Goal: Task Accomplishment & Management: Manage account settings

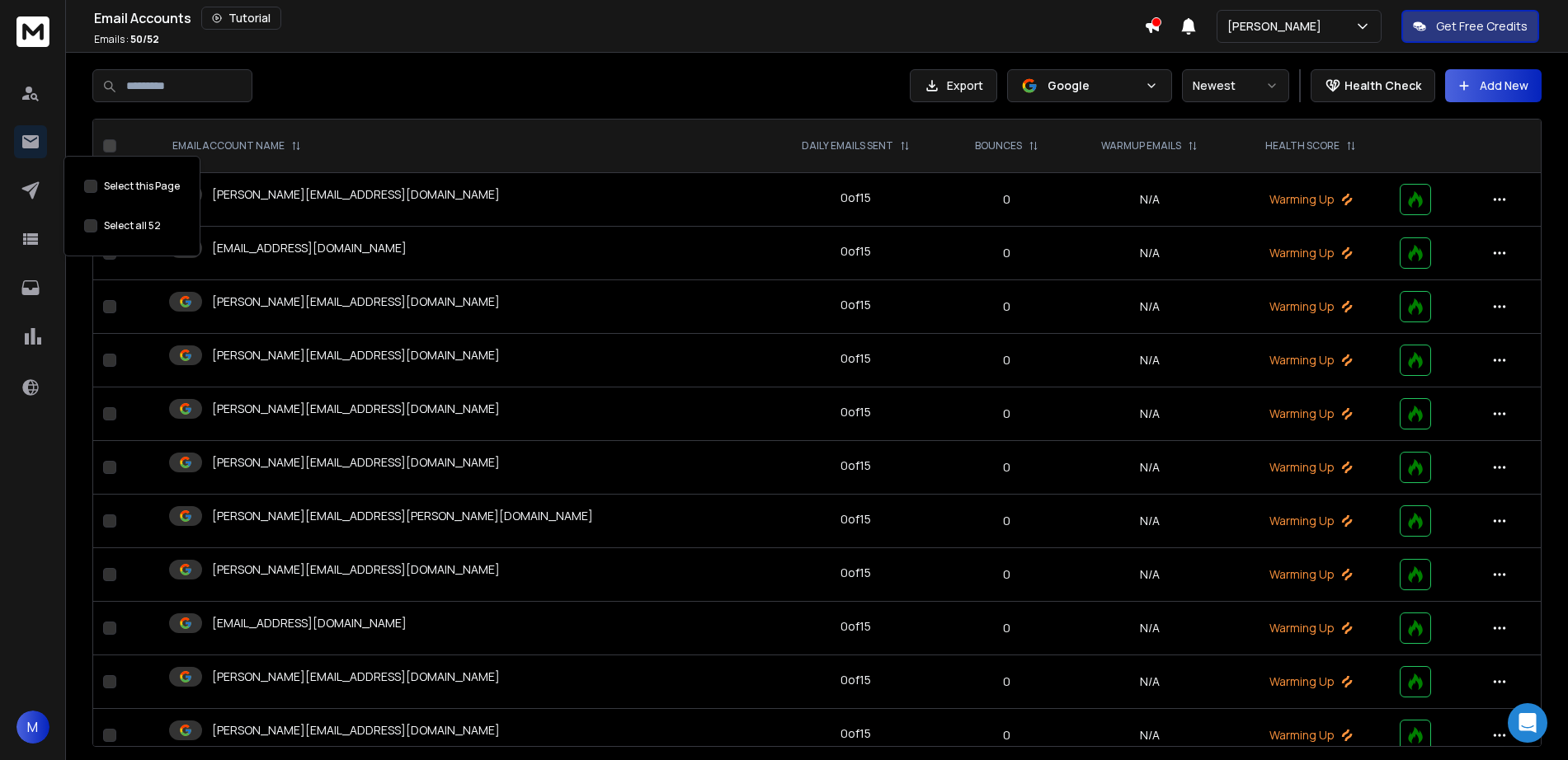
click at [109, 144] on button "Select this Page" at bounding box center [110, 146] width 13 height 13
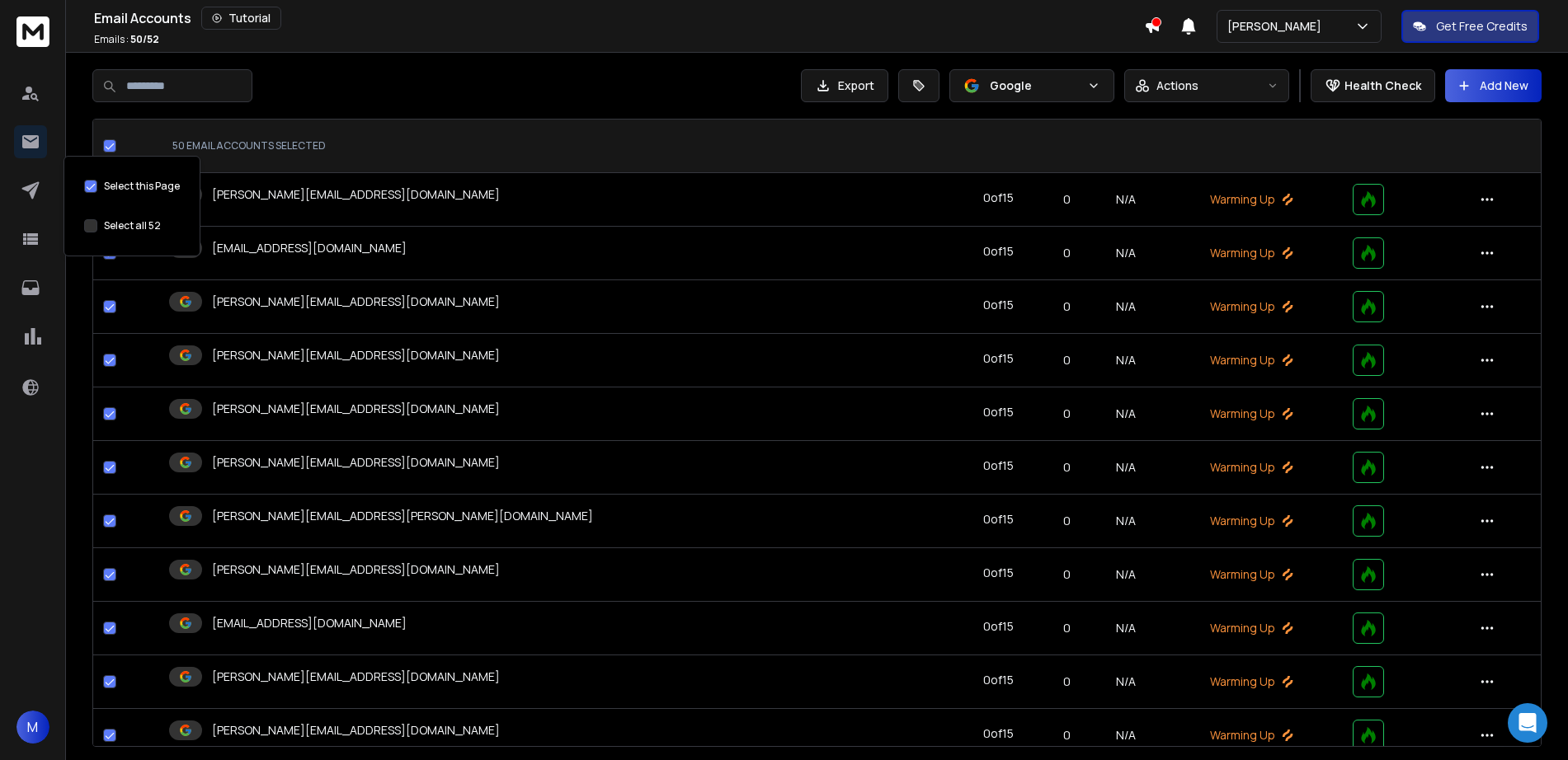
click at [109, 144] on button "Select this Page" at bounding box center [110, 146] width 13 height 13
